Goal: Task Accomplishment & Management: Manage account settings

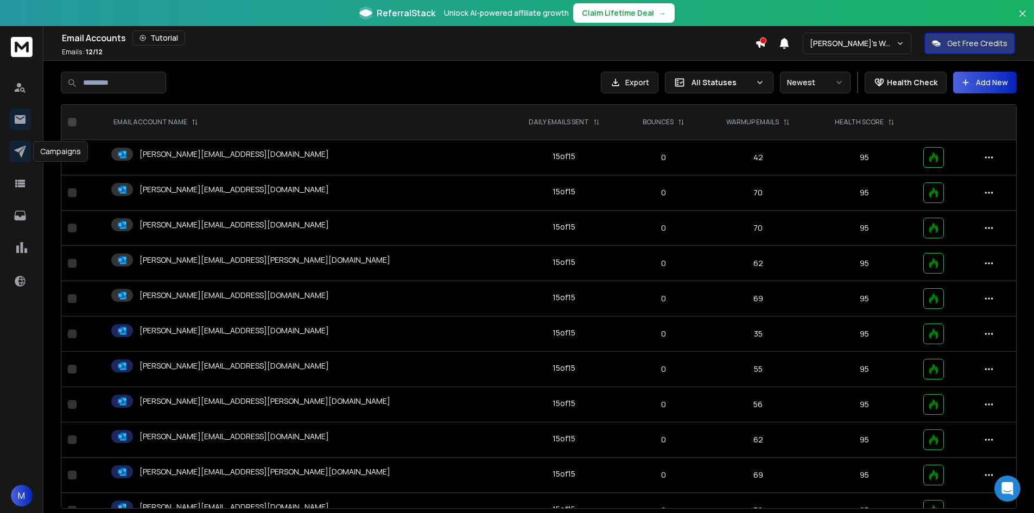
click at [28, 148] on link at bounding box center [20, 152] width 22 height 22
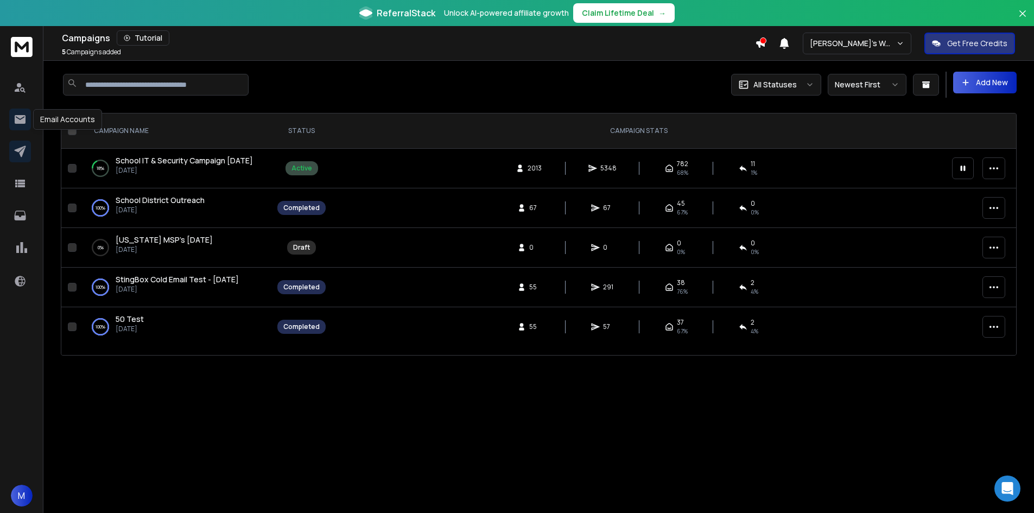
click at [23, 122] on icon at bounding box center [20, 119] width 11 height 9
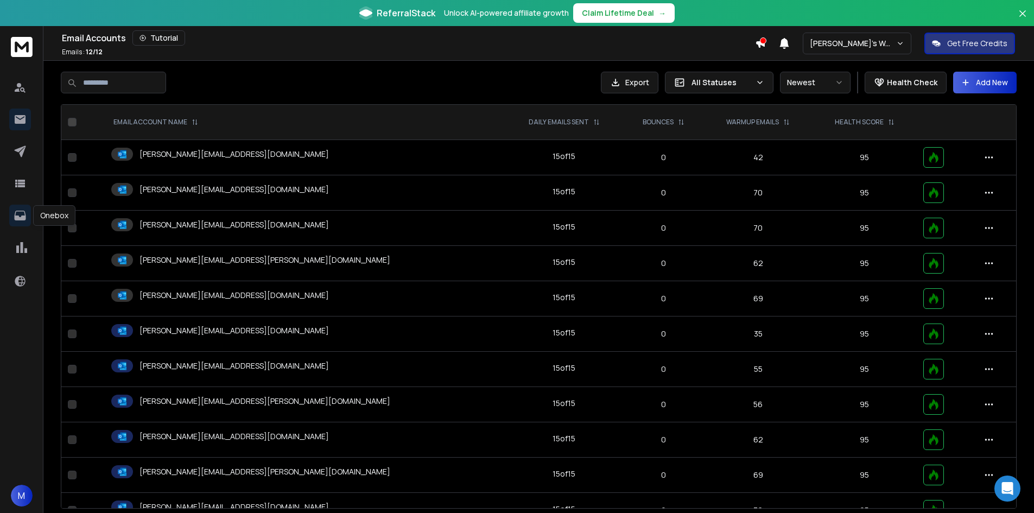
click at [24, 217] on icon at bounding box center [19, 216] width 11 height 10
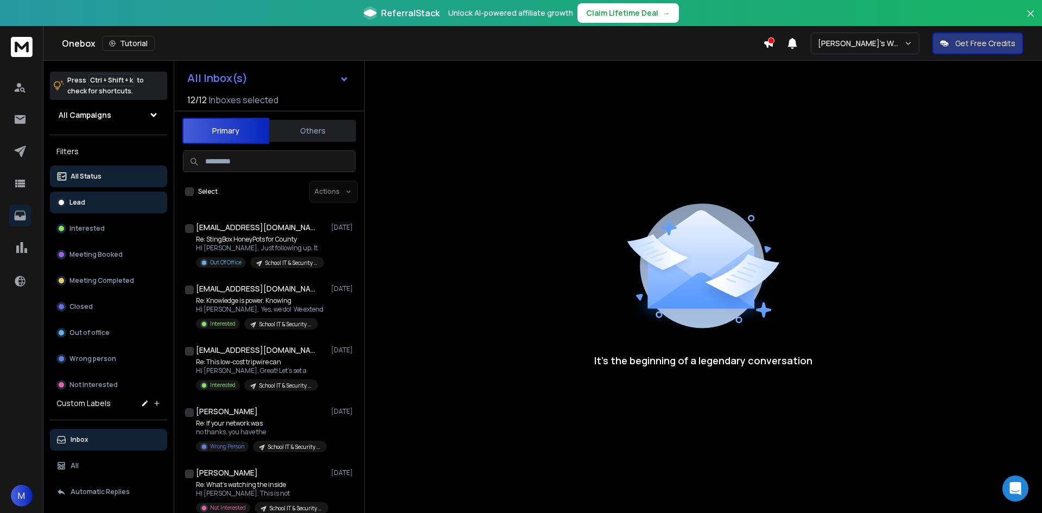
click at [98, 201] on button "Lead" at bounding box center [108, 203] width 117 height 22
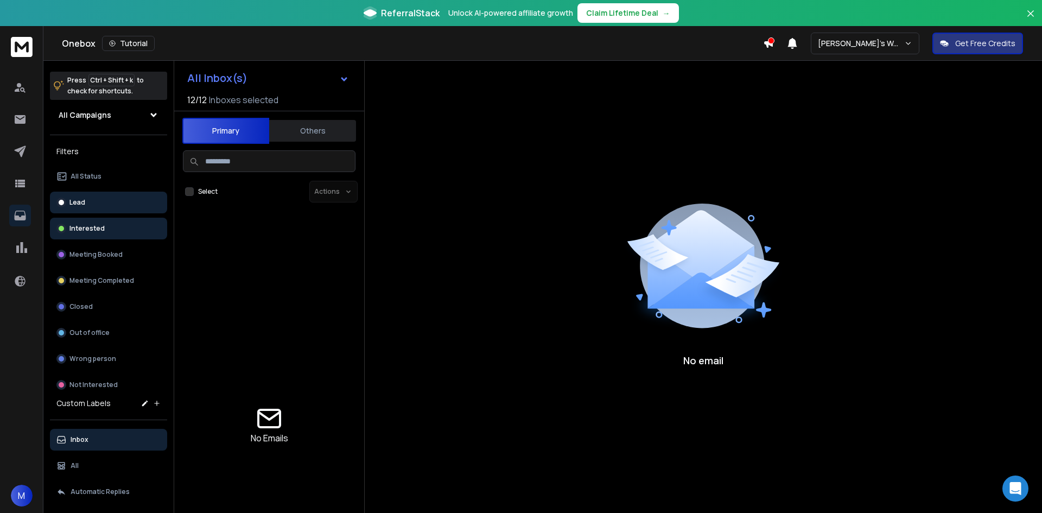
click at [91, 221] on button "Interested" at bounding box center [108, 229] width 117 height 22
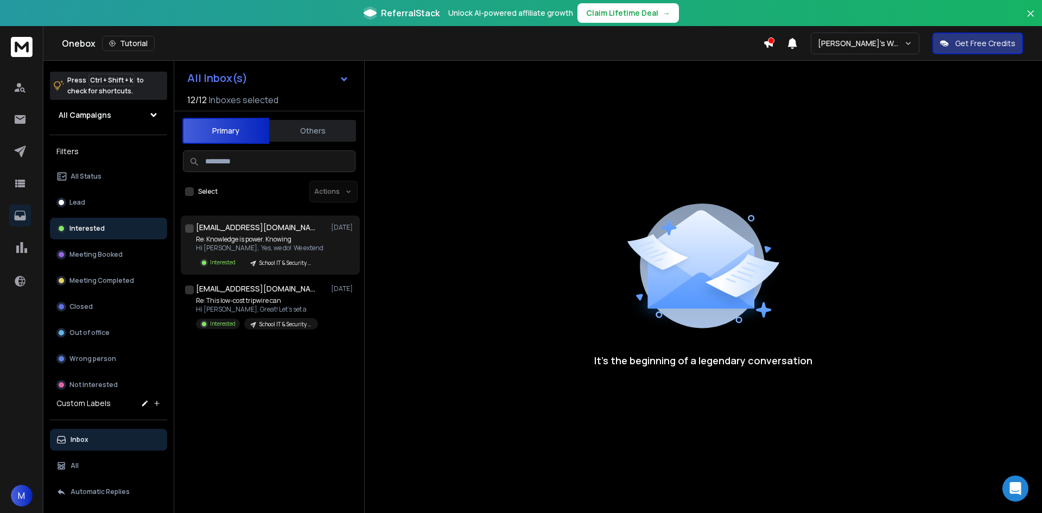
click at [252, 238] on p "Re: Knowledge is power. Knowing" at bounding box center [260, 239] width 128 height 9
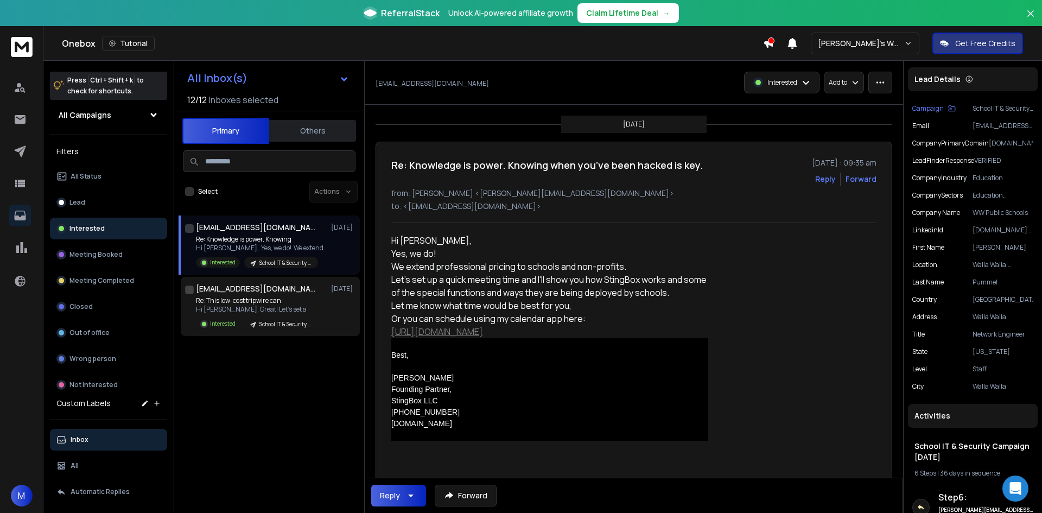
click at [265, 278] on div "[EMAIL_ADDRESS][DOMAIN_NAME] [DATE] Re: This low-cost tripwire can Hi [PERSON_N…" at bounding box center [270, 306] width 179 height 59
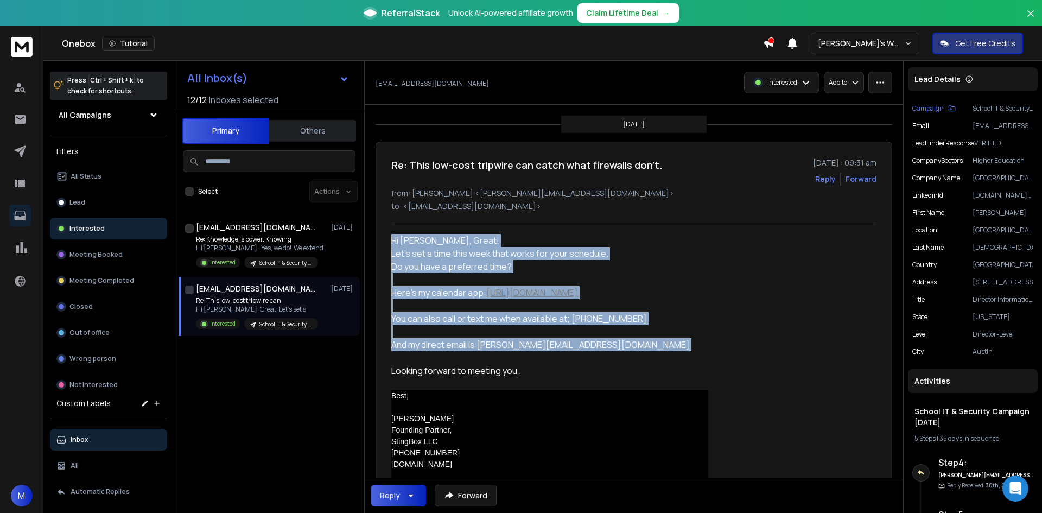
drag, startPoint x: 392, startPoint y: 243, endPoint x: 564, endPoint y: 365, distance: 210.6
click at [564, 365] on div "Looking forward to meeting you ." at bounding box center [549, 370] width 317 height 13
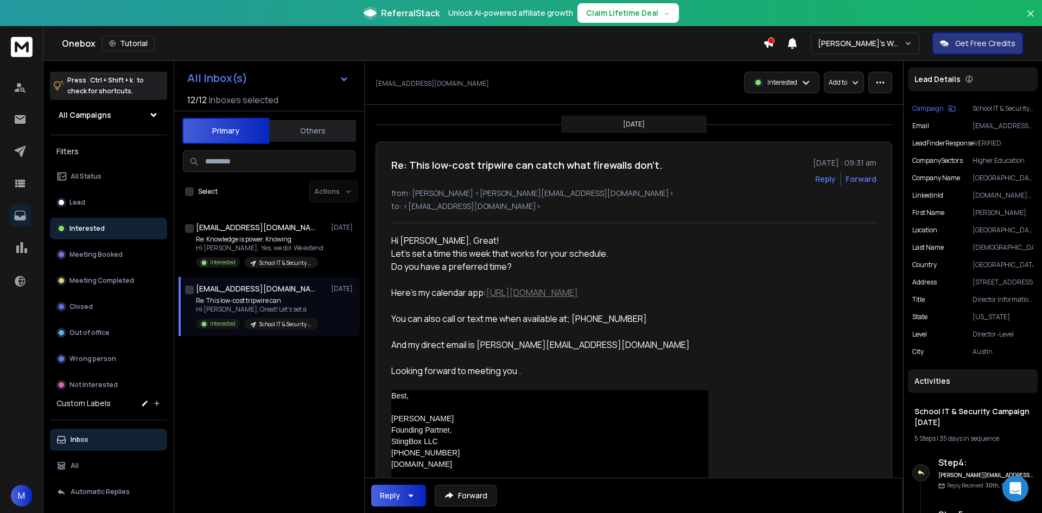
click at [94, 226] on p "Interested" at bounding box center [86, 228] width 35 height 9
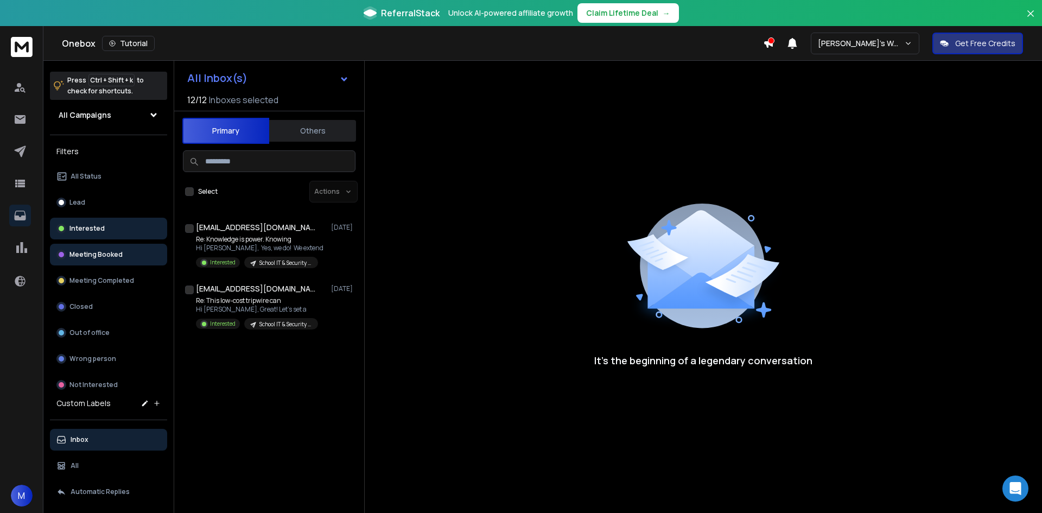
click at [99, 258] on p "Meeting Booked" at bounding box center [95, 254] width 53 height 9
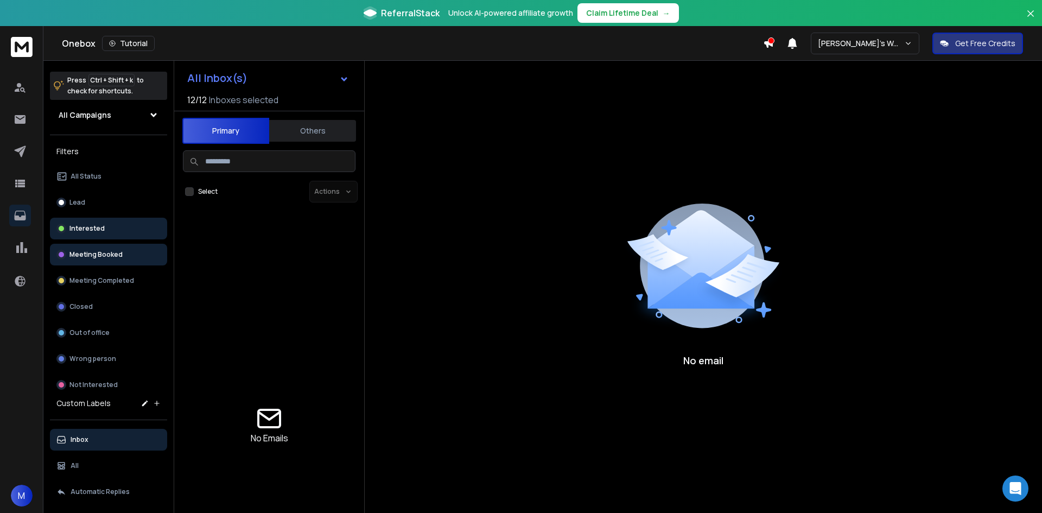
click at [100, 225] on p "Interested" at bounding box center [86, 228] width 35 height 9
